Goal: Information Seeking & Learning: Find specific fact

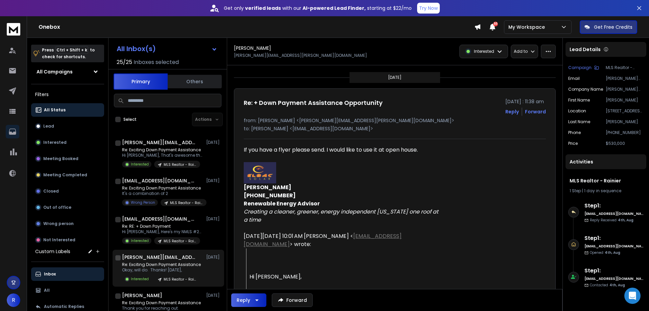
scroll to position [25, 0]
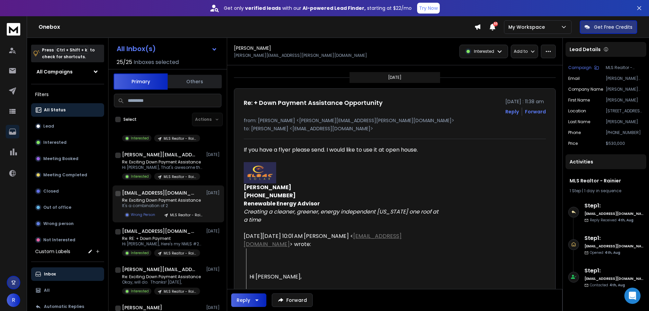
click at [159, 204] on p "It's a combination of 2" at bounding box center [162, 205] width 81 height 5
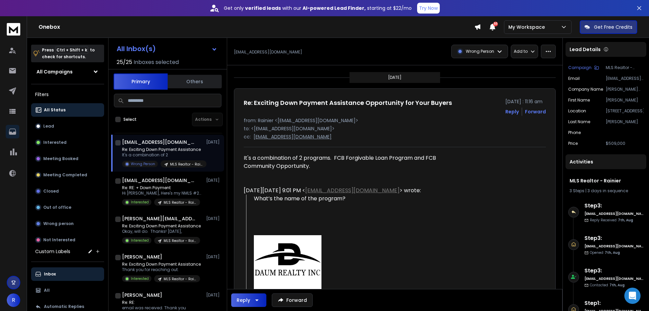
scroll to position [93, 0]
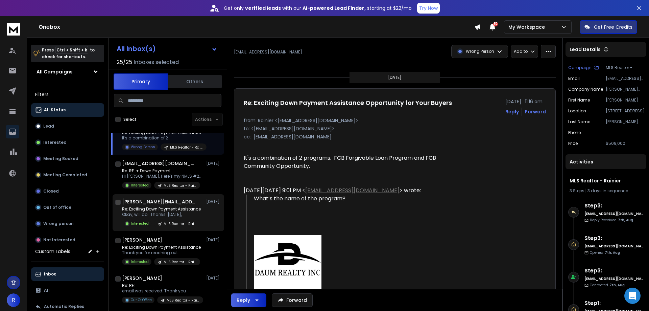
click at [166, 214] on p "Okay, will do. Thanks! [DATE]," at bounding box center [161, 214] width 79 height 5
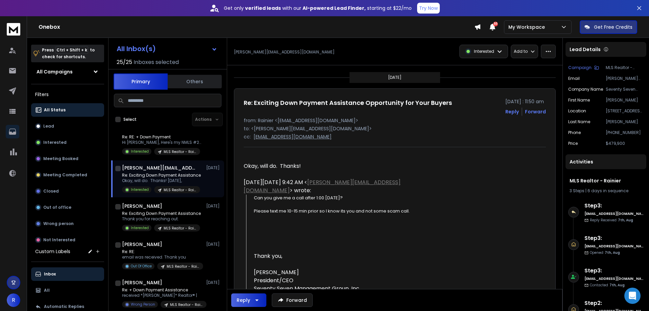
scroll to position [161, 0]
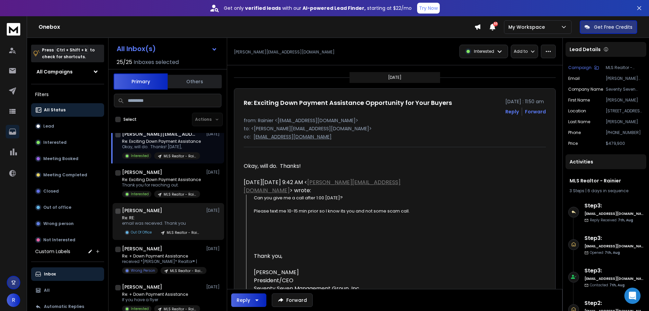
click at [162, 213] on h1 "[PERSON_NAME]" at bounding box center [142, 210] width 40 height 7
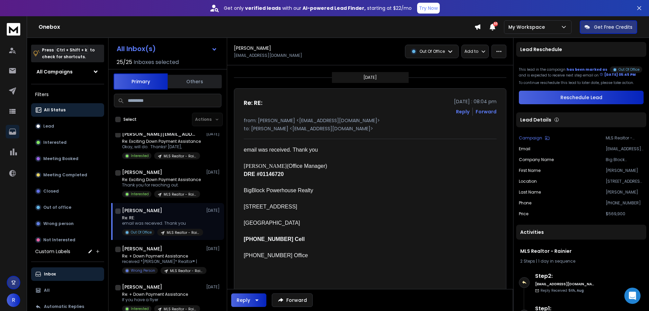
scroll to position [194, 0]
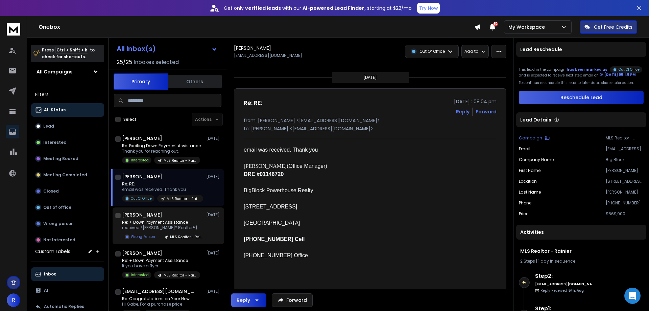
click at [165, 222] on p "Re: + Down Payment Assistance" at bounding box center [162, 221] width 81 height 5
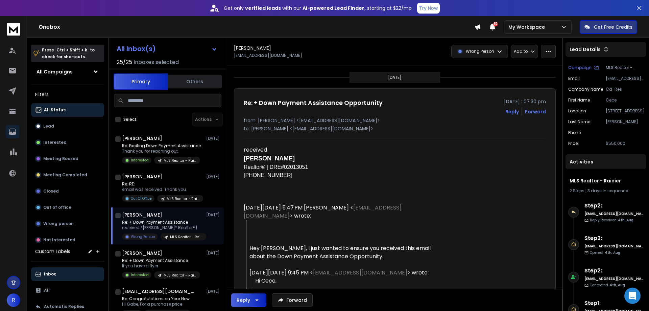
scroll to position [228, 0]
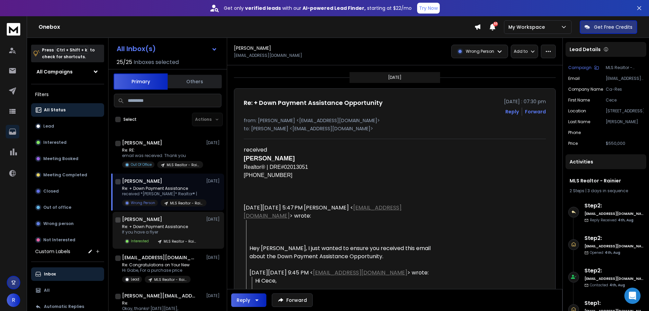
click at [164, 231] on p "If you have a flyer" at bounding box center [161, 231] width 78 height 5
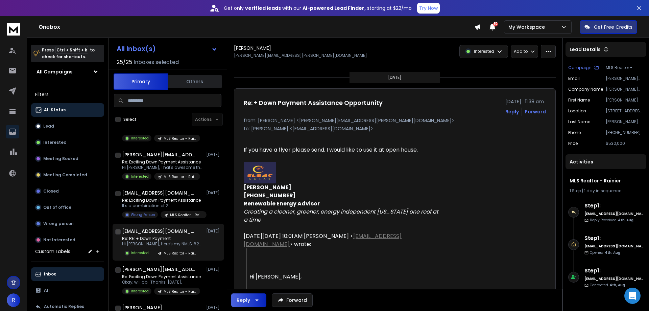
scroll to position [0, 0]
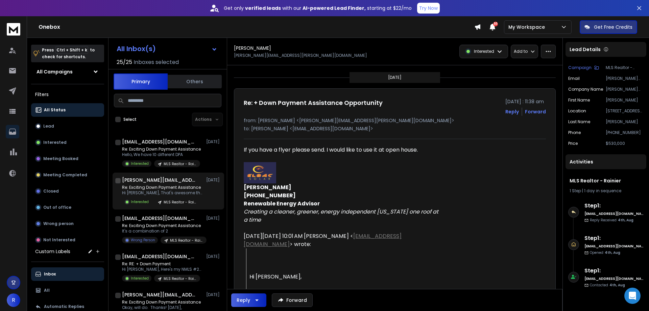
click at [156, 184] on div "[PERSON_NAME][EMAIL_ADDRESS][PERSON_NAME][DOMAIN_NAME] [DATE] Re: Exciting Down…" at bounding box center [171, 190] width 99 height 29
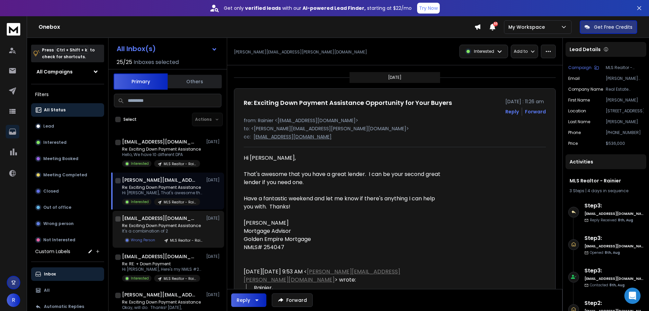
click at [161, 232] on p "It's a combination of 2" at bounding box center [162, 230] width 81 height 5
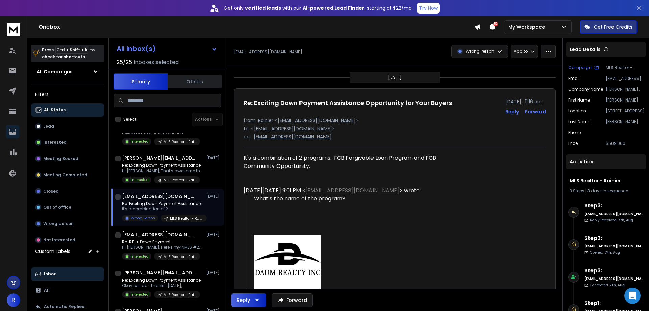
scroll to position [34, 0]
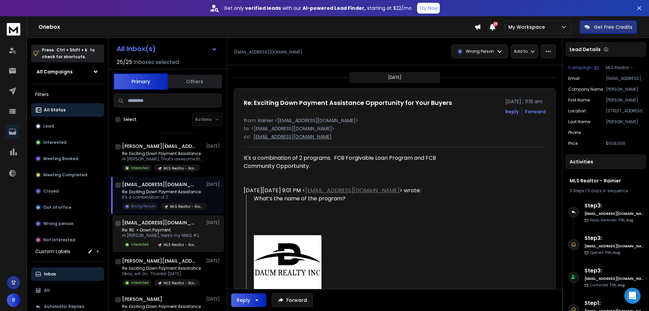
click at [165, 224] on h1 "[EMAIL_ADDRESS][DOMAIN_NAME]" at bounding box center [159, 222] width 74 height 7
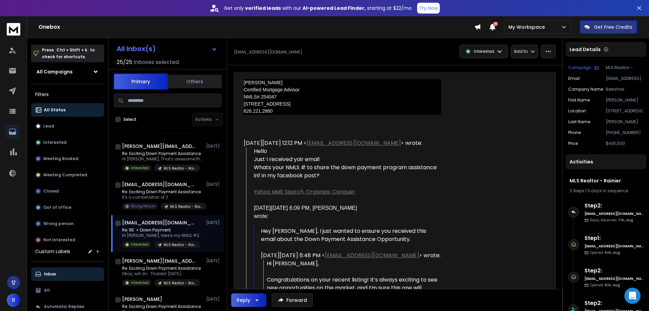
scroll to position [135, 0]
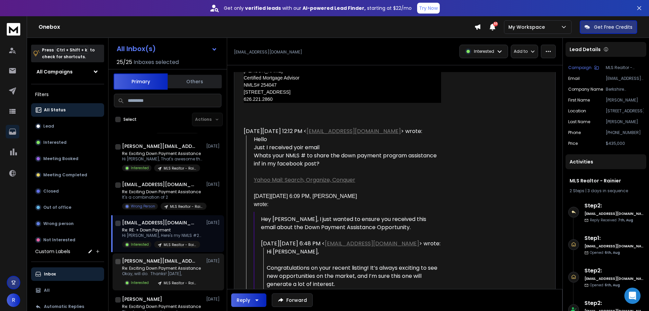
click at [173, 259] on h1 "[PERSON_NAME][EMAIL_ADDRESS][DOMAIN_NAME]" at bounding box center [159, 260] width 74 height 7
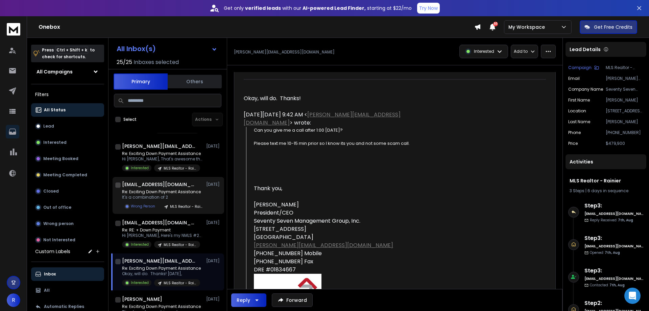
scroll to position [68, 0]
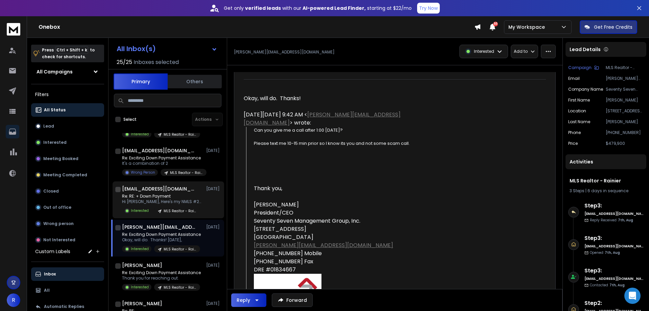
click at [148, 197] on p "Re: RE: + Down Payment" at bounding box center [162, 195] width 81 height 5
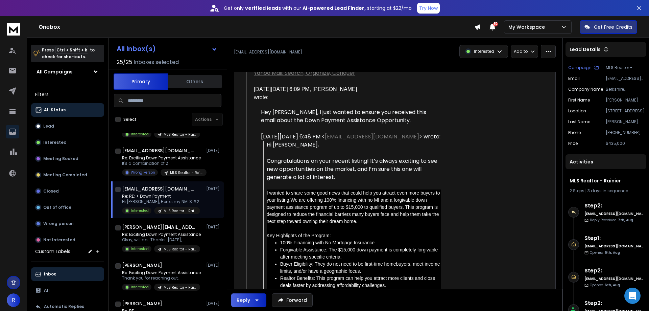
scroll to position [270, 0]
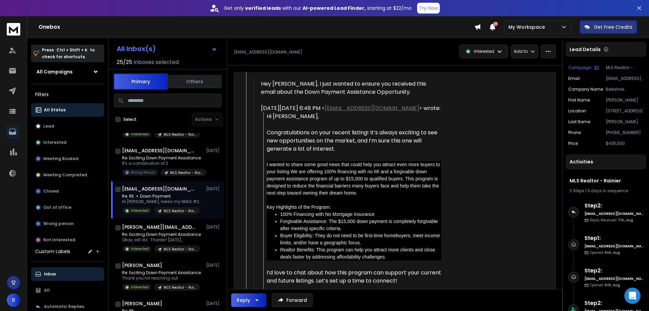
drag, startPoint x: 292, startPoint y: 179, endPoint x: 393, endPoint y: 254, distance: 125.7
click at [393, 254] on div "Hi [PERSON_NAME], Congratulations on your recent listing! It’s always exciting …" at bounding box center [354, 243] width 174 height 263
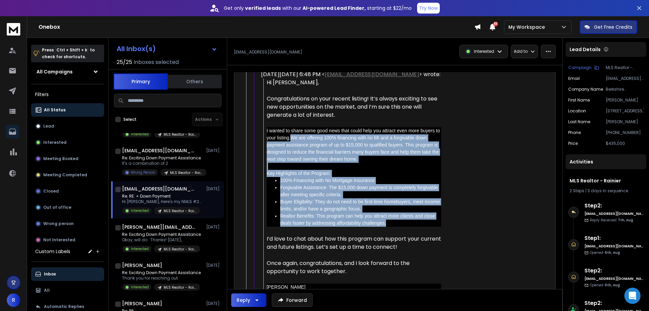
drag, startPoint x: 390, startPoint y: 231, endPoint x: 295, endPoint y: 147, distance: 126.7
click at [295, 147] on div "Hi [PERSON_NAME], Congratulations on your recent listing! It’s always exciting …" at bounding box center [354, 209] width 174 height 263
copy div "We are offering 100% financing with no MI and a forgivable down payment assista…"
